Goal: Task Accomplishment & Management: Manage account settings

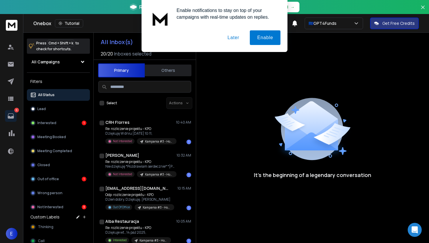
click at [239, 38] on button "Later" at bounding box center [233, 37] width 26 height 15
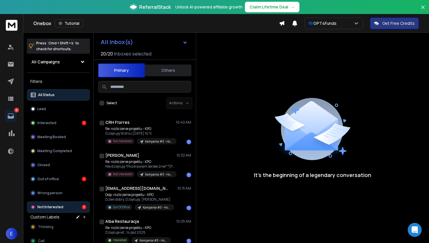
click at [50, 206] on p "Not Interested" at bounding box center [50, 207] width 26 height 5
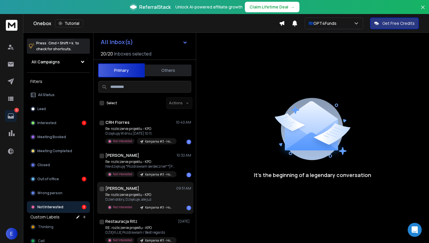
click at [140, 206] on div "Kampania #3 - HoReCa" at bounding box center [157, 207] width 40 height 6
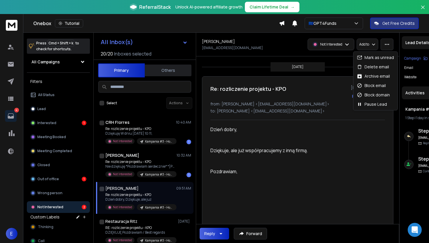
click at [386, 47] on button "button" at bounding box center [386, 45] width 13 height 12
click at [361, 105] on icon at bounding box center [359, 104] width 5 height 5
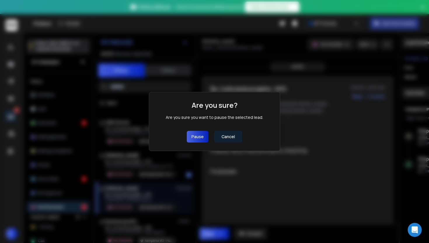
click at [160, 160] on div "Are you sure? Are you sure you want to pause the selected lead. Pause Cancel" at bounding box center [214, 121] width 429 height 243
click at [193, 137] on button "Pause" at bounding box center [198, 137] width 22 height 12
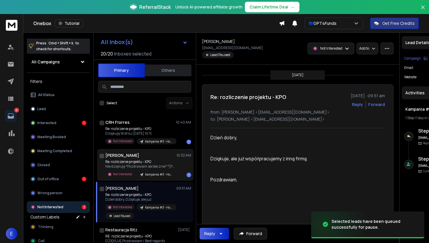
click at [134, 163] on p "Re: rozliczenie projektu - KPO" at bounding box center [140, 161] width 70 height 5
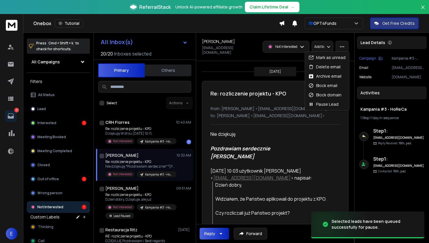
click at [345, 45] on button "button" at bounding box center [342, 47] width 13 height 12
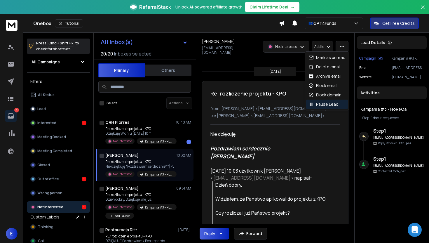
click at [319, 103] on div "Pause Lead" at bounding box center [323, 104] width 30 height 6
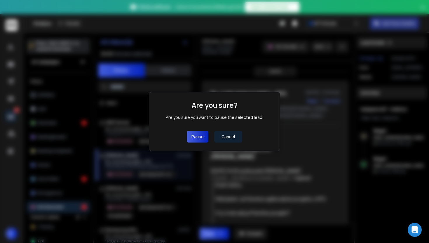
click at [207, 141] on button "Pause" at bounding box center [198, 137] width 22 height 12
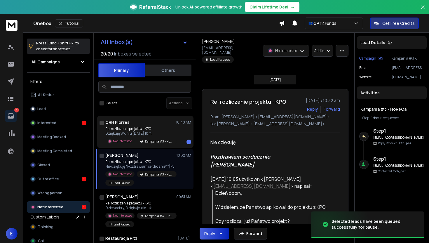
drag, startPoint x: 136, startPoint y: 131, endPoint x: 141, endPoint y: 127, distance: 6.7
click at [136, 131] on p "Re: rozliczenie projektu - KPO" at bounding box center [140, 128] width 70 height 5
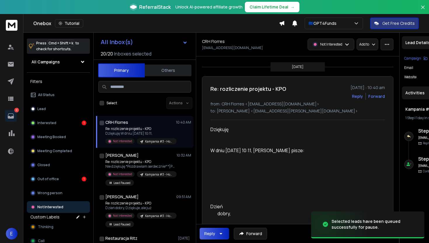
click at [389, 42] on icon "button" at bounding box center [386, 44] width 5 height 5
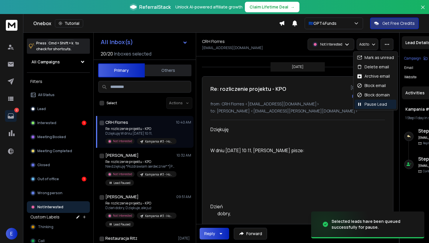
click at [364, 104] on div "Pause Lead" at bounding box center [372, 104] width 30 height 6
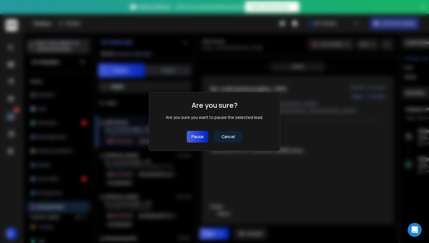
click at [199, 137] on button "Pause" at bounding box center [198, 137] width 22 height 12
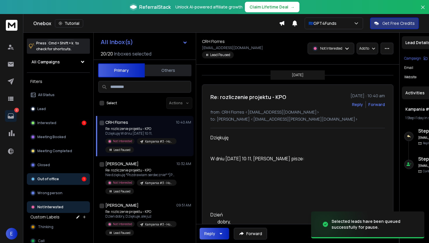
click at [55, 178] on p "Out of office" at bounding box center [48, 179] width 22 height 5
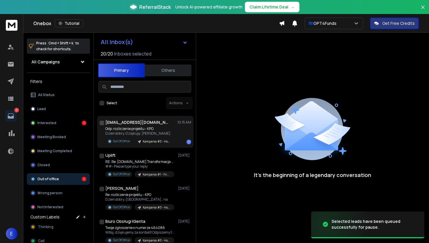
click at [127, 132] on p "Dzień dobry. Dziękuję. [PERSON_NAME]" at bounding box center [139, 133] width 69 height 5
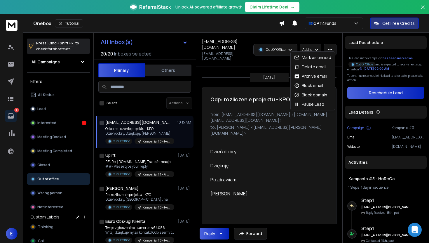
click at [333, 46] on button "button" at bounding box center [330, 50] width 13 height 12
click at [305, 102] on div "Pause Lead" at bounding box center [309, 104] width 30 height 6
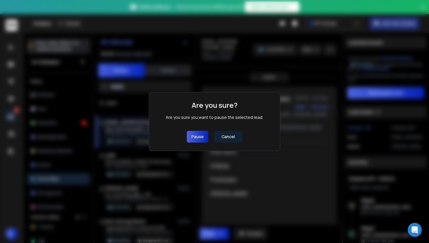
click at [200, 132] on button "Pause" at bounding box center [198, 137] width 22 height 12
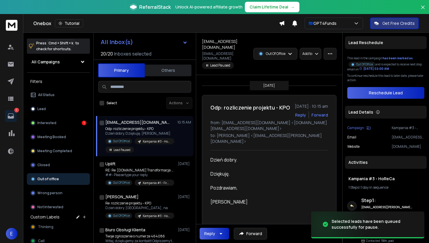
click at [60, 124] on button "Interested 1" at bounding box center [58, 123] width 63 height 12
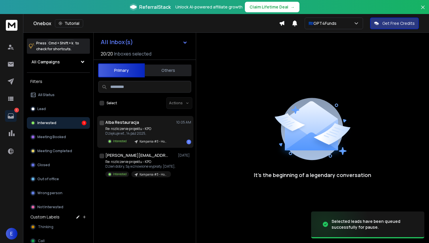
click at [118, 120] on h1 "Alba Restauracja" at bounding box center [122, 122] width 34 height 6
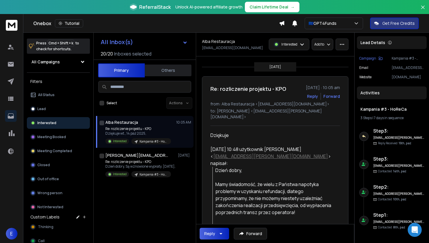
click at [338, 48] on button "button" at bounding box center [342, 45] width 13 height 12
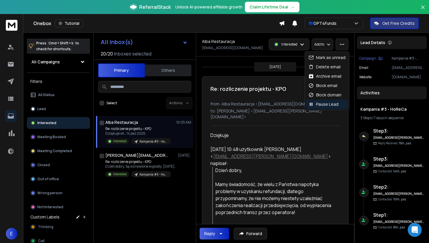
click at [327, 102] on div "Pause Lead" at bounding box center [323, 104] width 30 height 6
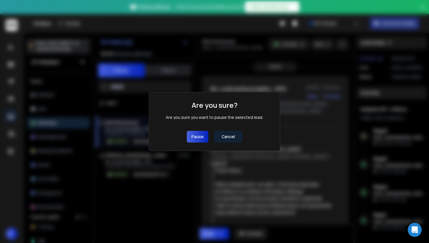
click at [198, 134] on button "Pause" at bounding box center [198, 137] width 22 height 12
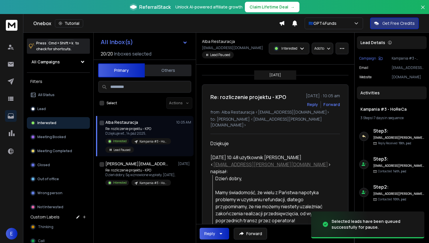
click at [296, 48] on p "Interested" at bounding box center [289, 48] width 16 height 5
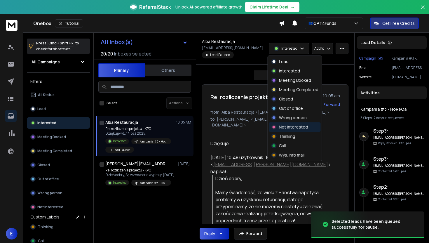
click at [291, 126] on p "Not Interested" at bounding box center [293, 127] width 29 height 6
